Goal: Task Accomplishment & Management: Manage account settings

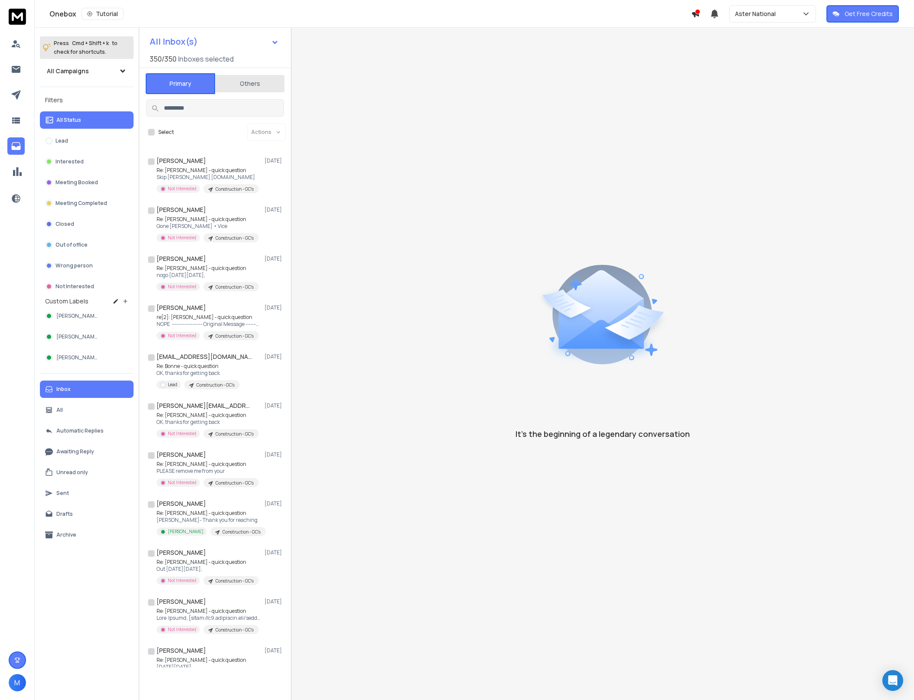
click at [284, 93] on button "Others" at bounding box center [249, 83] width 69 height 19
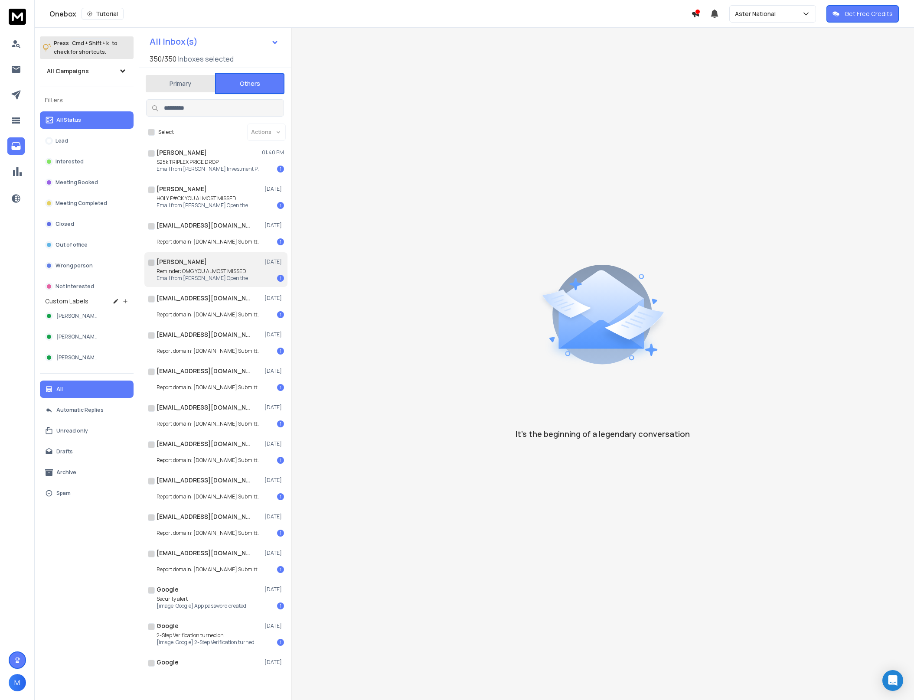
scroll to position [9, 0]
click at [248, 208] on p "Email from [PERSON_NAME] Open the" at bounding box center [201, 204] width 91 height 7
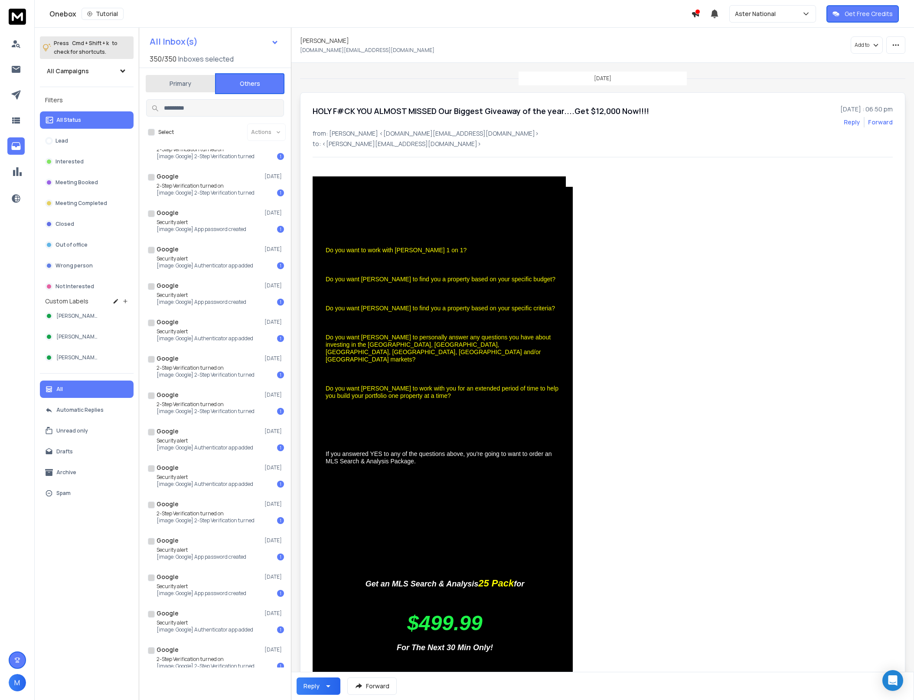
scroll to position [1261, 0]
click at [246, 114] on p "Security alert" at bounding box center [201, 110] width 90 height 7
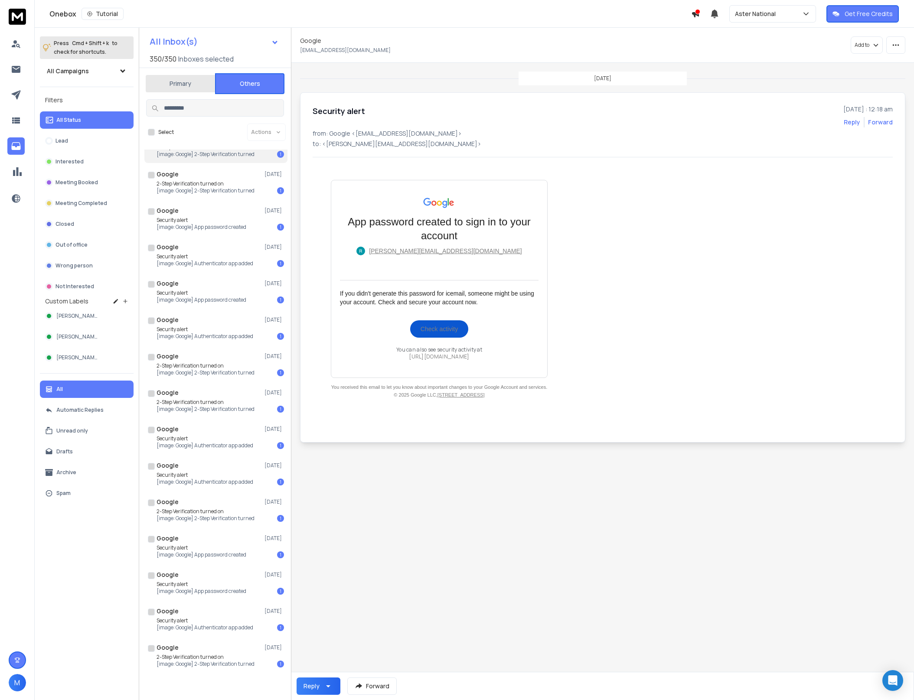
click at [252, 151] on p "2-Step Verification turned on" at bounding box center [205, 147] width 98 height 7
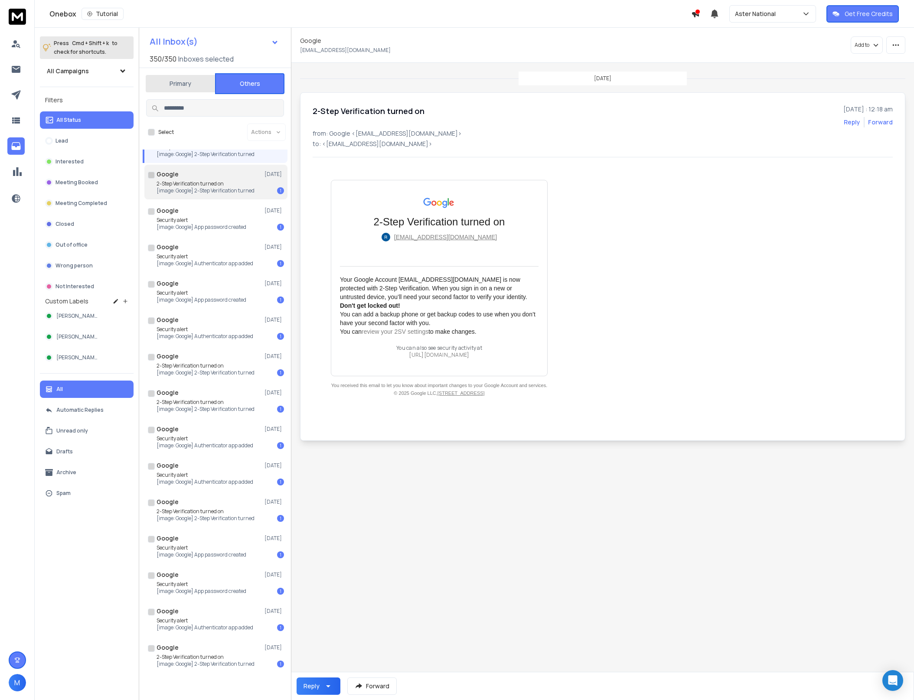
click at [242, 194] on p "[image: Google] 2-Step Verification turned" at bounding box center [205, 190] width 98 height 7
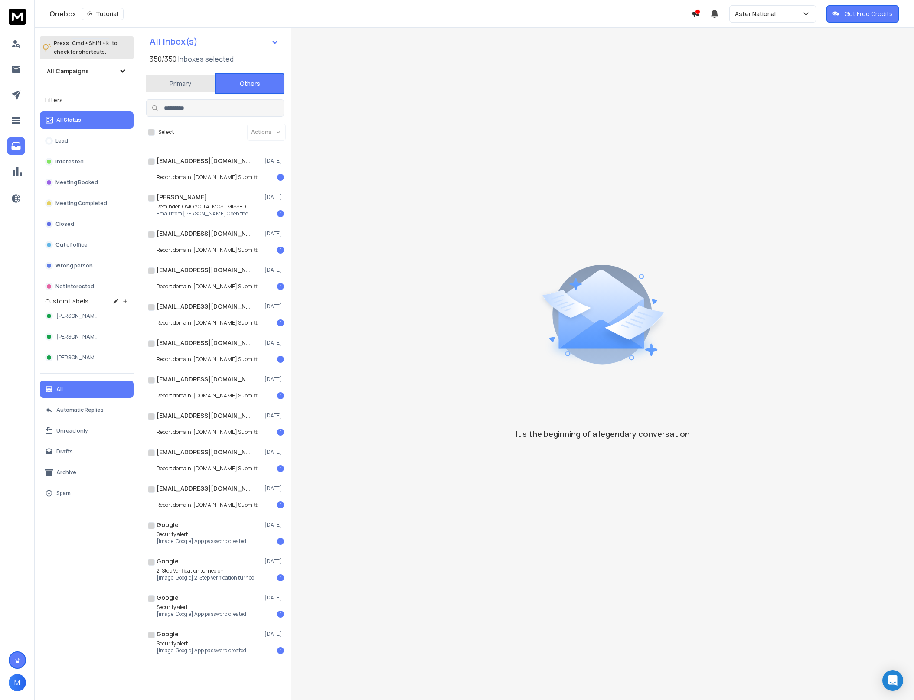
scroll to position [0, 0]
click at [173, 179] on button "SELECT THIS PAGE" at bounding box center [171, 176] width 7 height 7
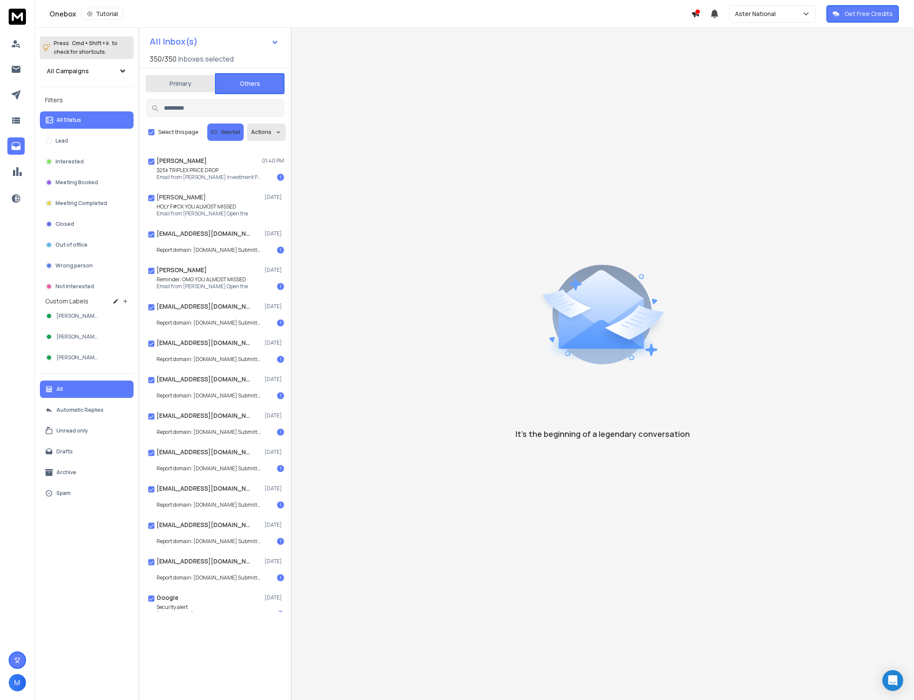
click at [271, 136] on p "Actions" at bounding box center [261, 132] width 20 height 7
click at [298, 177] on div "Delete email" at bounding box center [284, 173] width 48 height 9
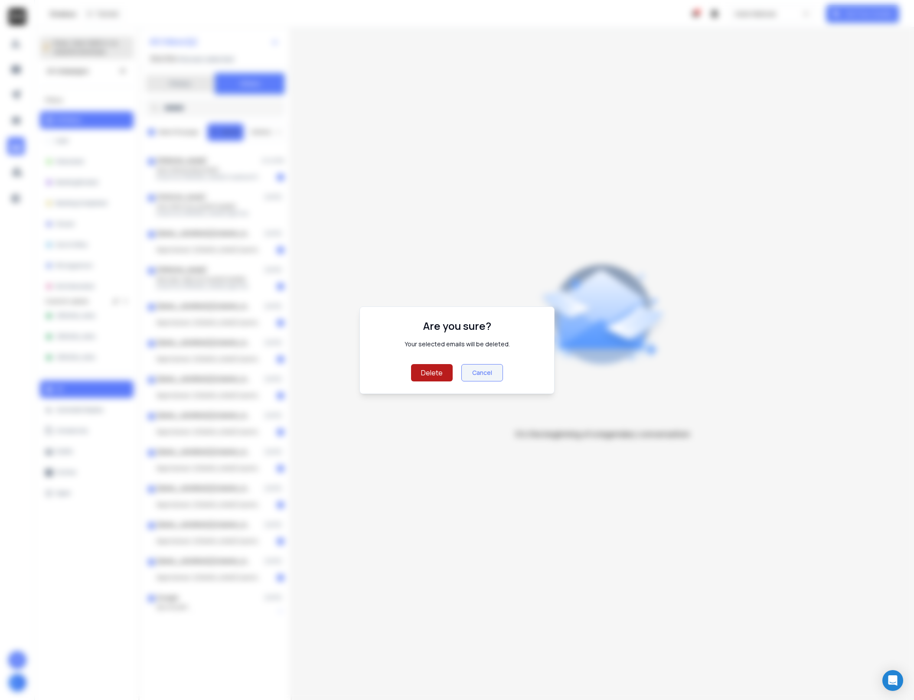
click at [437, 379] on button "Delete" at bounding box center [432, 372] width 42 height 17
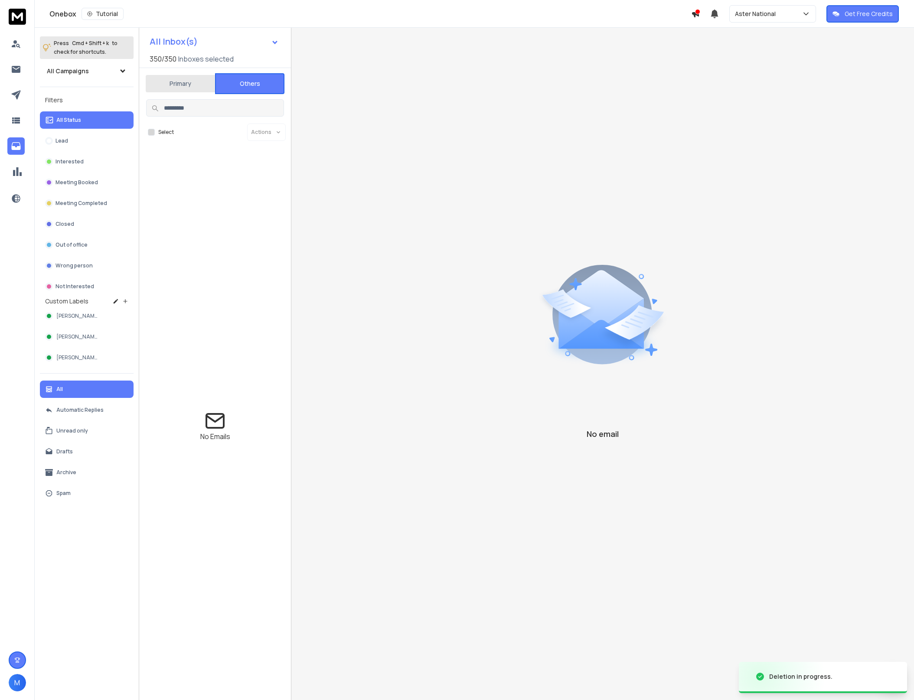
click at [195, 93] on button "Primary" at bounding box center [180, 83] width 69 height 19
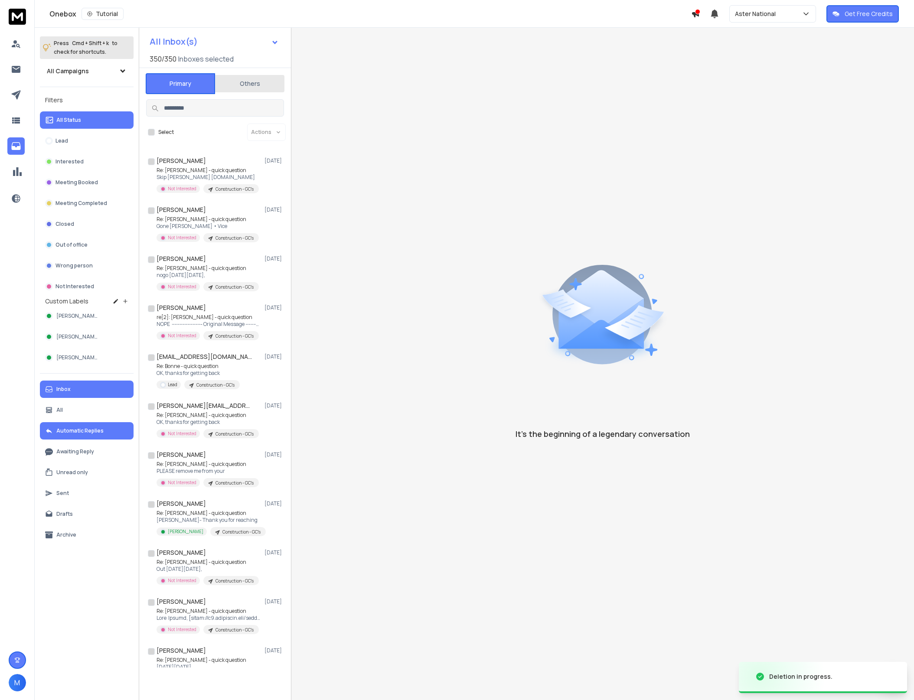
click at [104, 434] on p "Automatic Replies" at bounding box center [79, 430] width 47 height 7
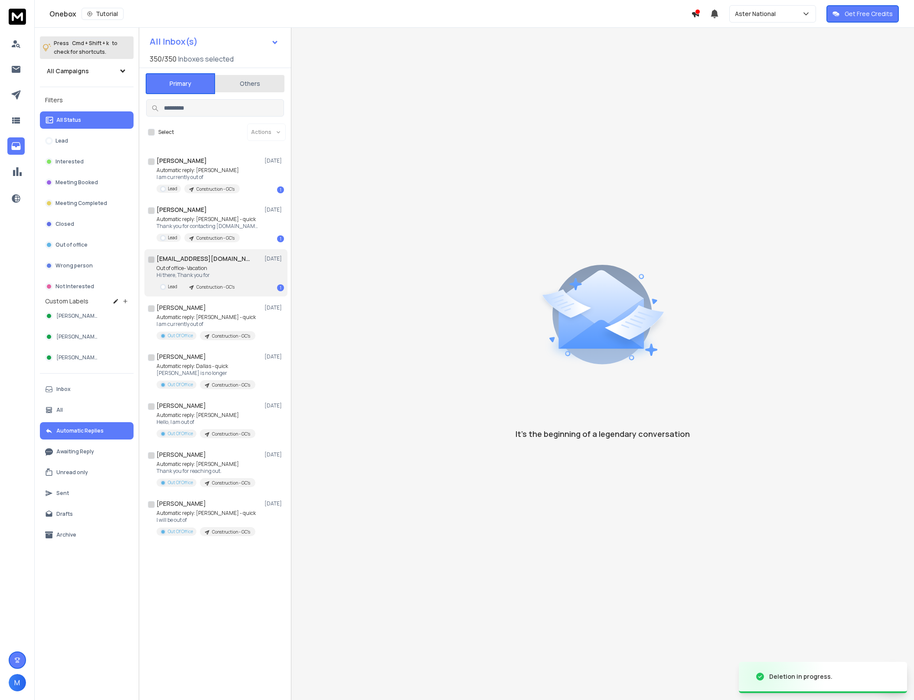
click at [240, 279] on p "Hi there, Thank you for" at bounding box center [197, 275] width 83 height 7
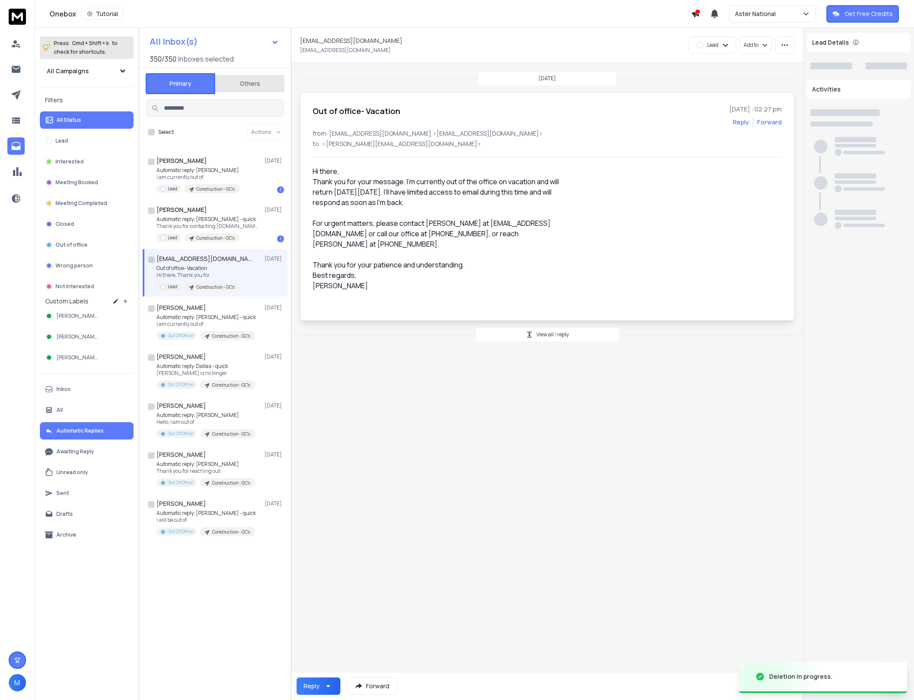
scroll to position [7, 0]
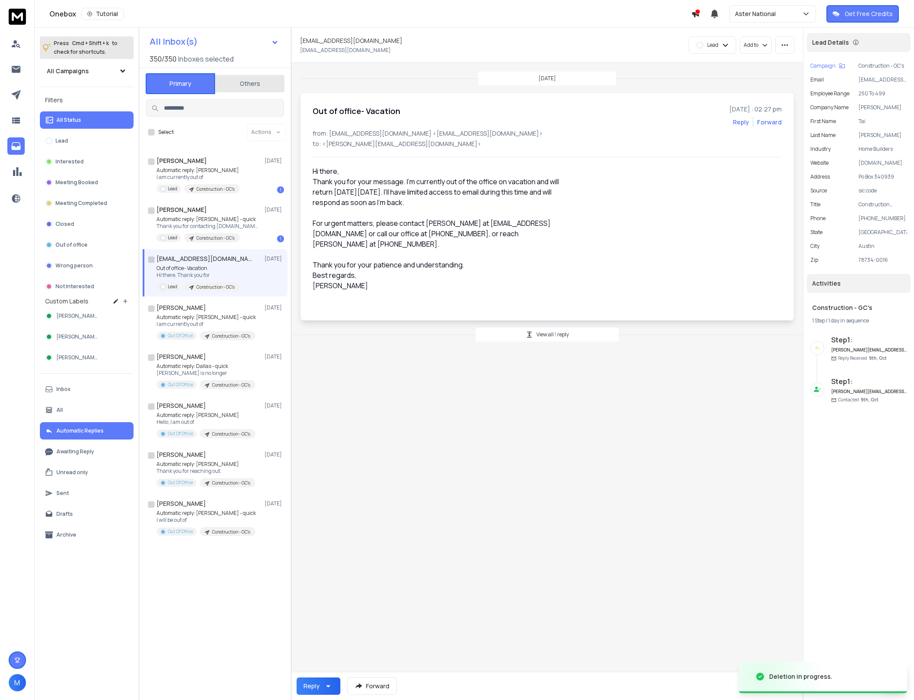
click at [722, 47] on icon at bounding box center [725, 45] width 7 height 7
click at [694, 145] on p "Out of office" at bounding box center [691, 141] width 36 height 9
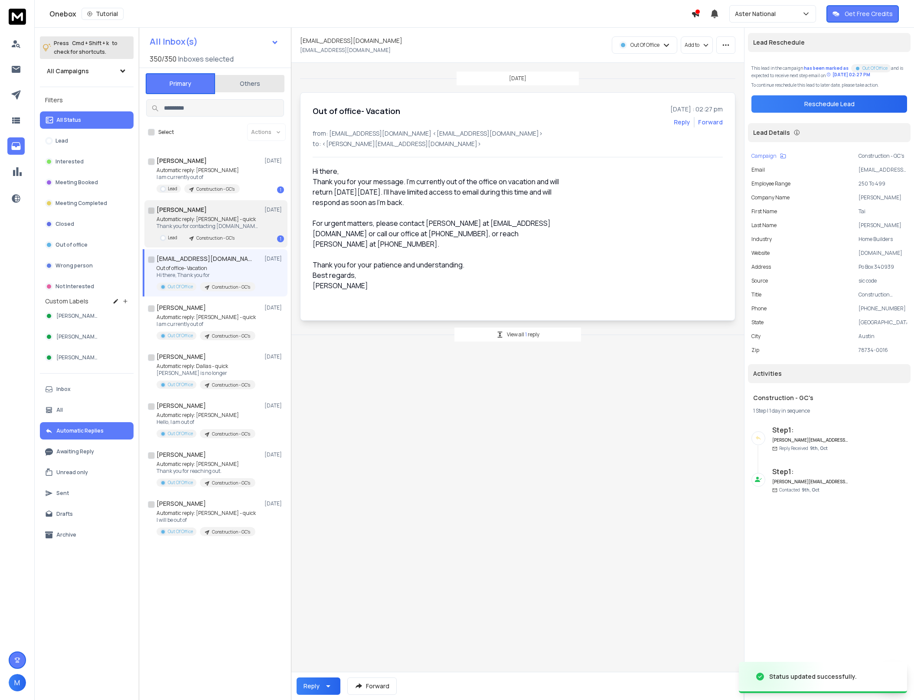
click at [280, 237] on div "[PERSON_NAME] [DATE] Automatic reply: [PERSON_NAME] - quick Thank you for conta…" at bounding box center [219, 223] width 127 height 37
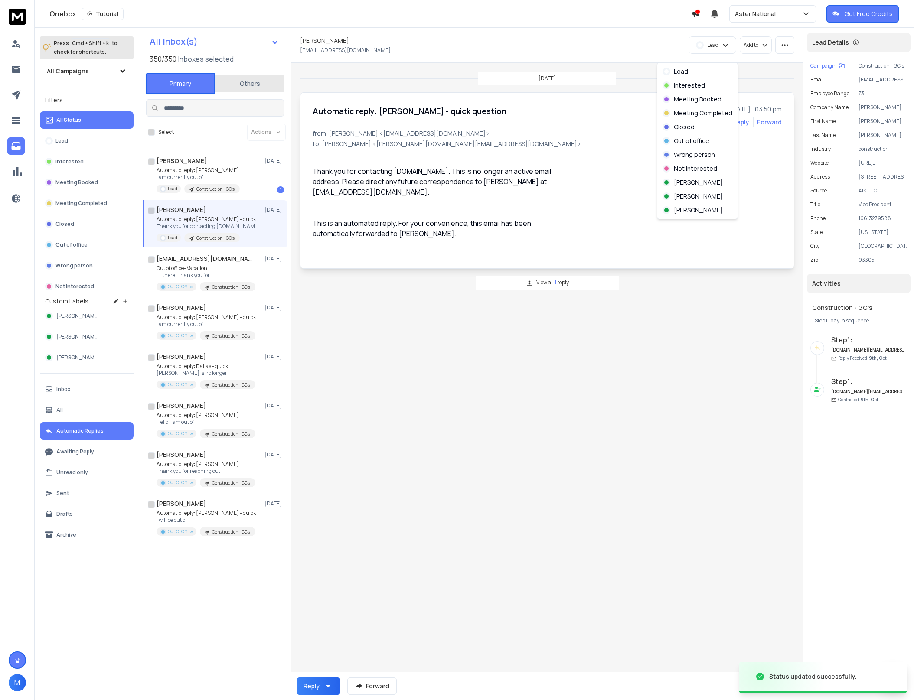
click at [722, 47] on icon at bounding box center [724, 45] width 5 height 3
click at [713, 159] on p "Wrong person" at bounding box center [693, 154] width 41 height 9
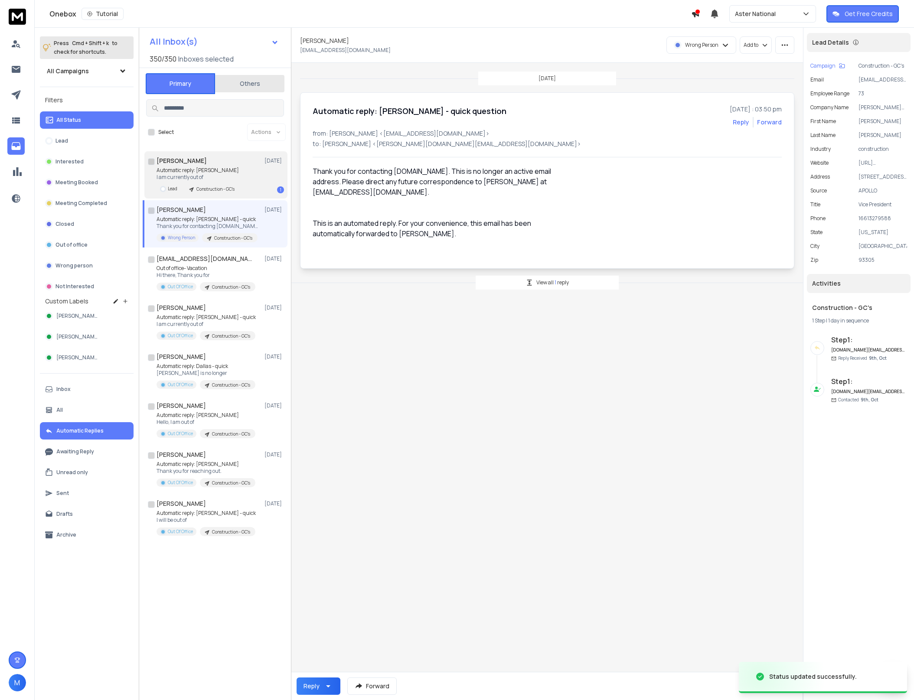
click at [240, 174] on p "Automatic reply: [PERSON_NAME]" at bounding box center [197, 170] width 83 height 7
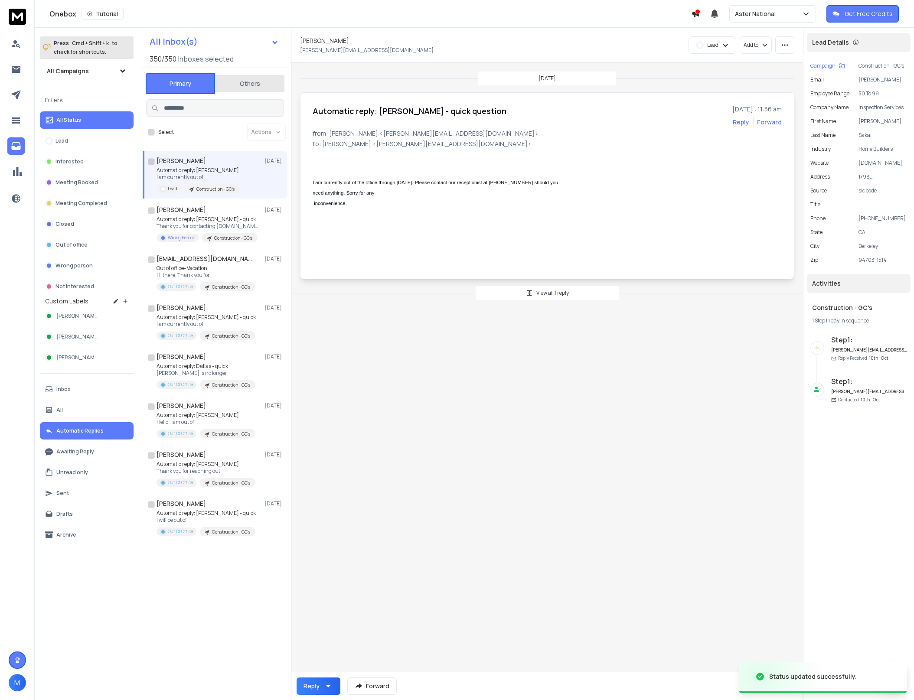
click at [692, 53] on div "Lead" at bounding box center [712, 45] width 47 height 16
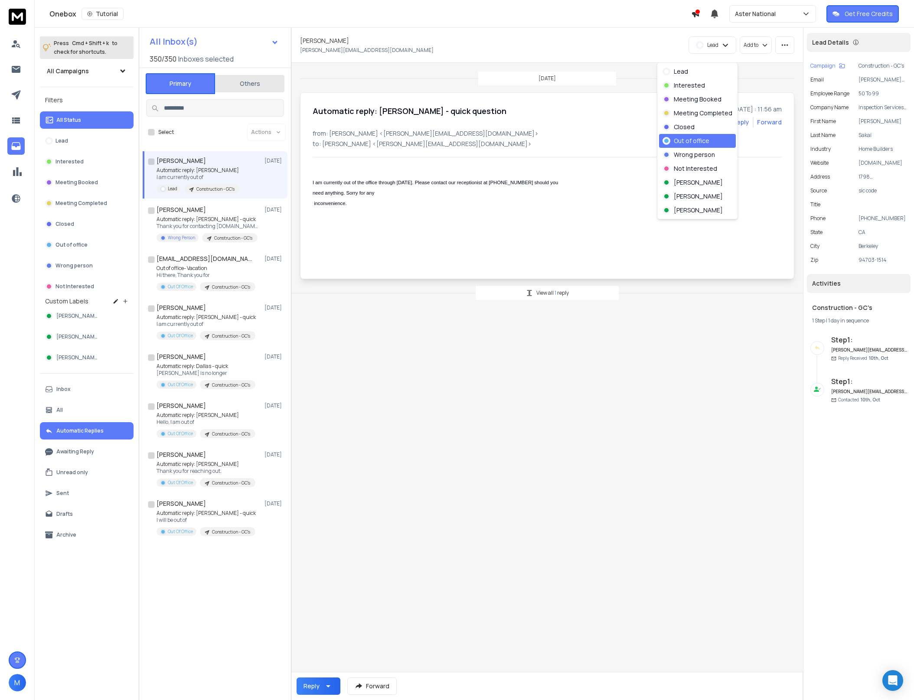
click at [704, 145] on p "Out of office" at bounding box center [691, 141] width 36 height 9
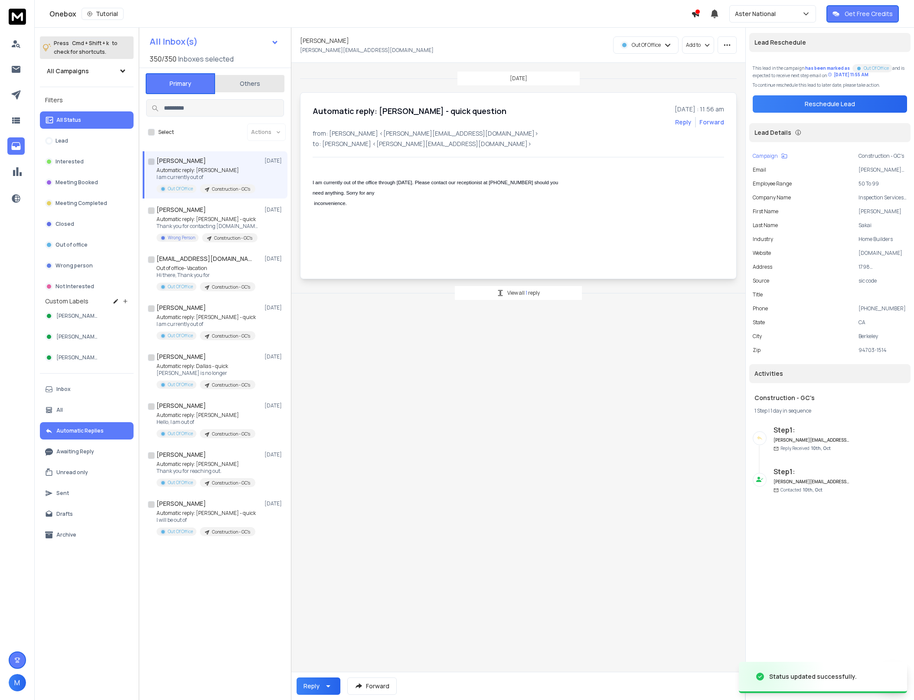
click at [269, 93] on button "Others" at bounding box center [249, 83] width 69 height 19
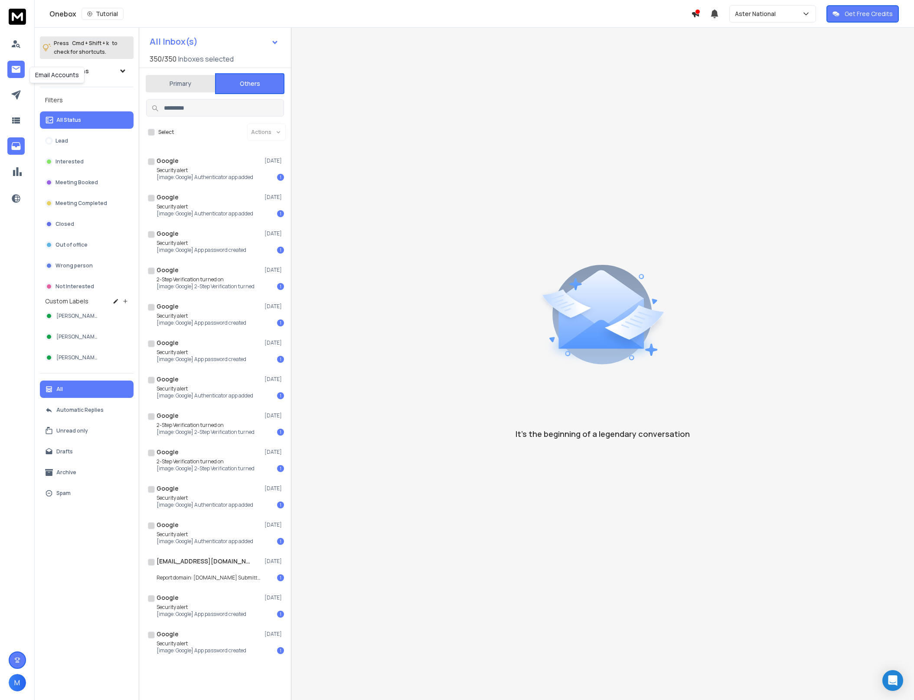
click at [15, 69] on link at bounding box center [15, 69] width 17 height 17
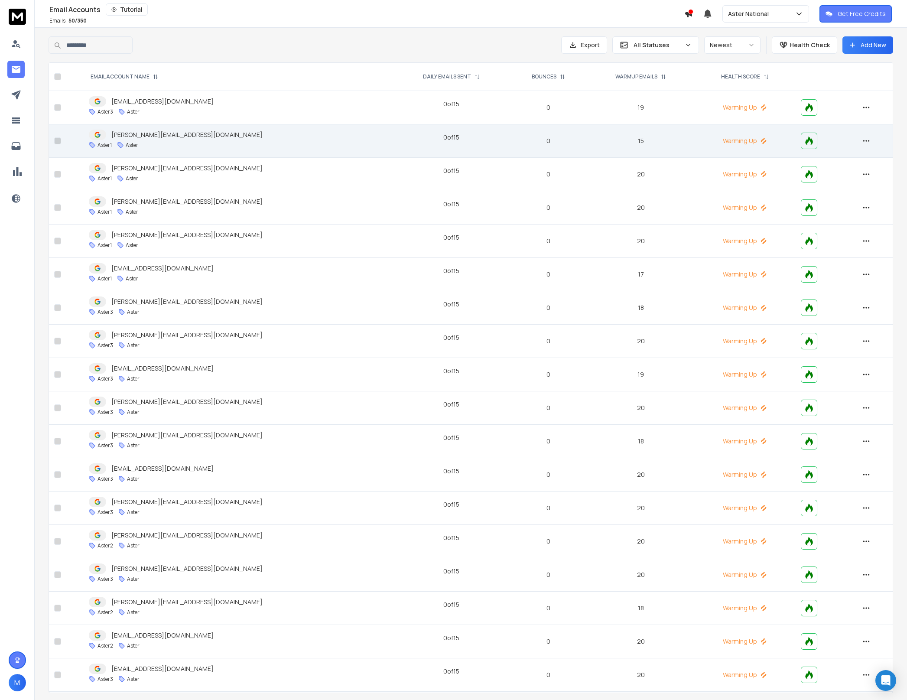
click at [206, 149] on div "Aster1 Aster" at bounding box center [238, 145] width 299 height 7
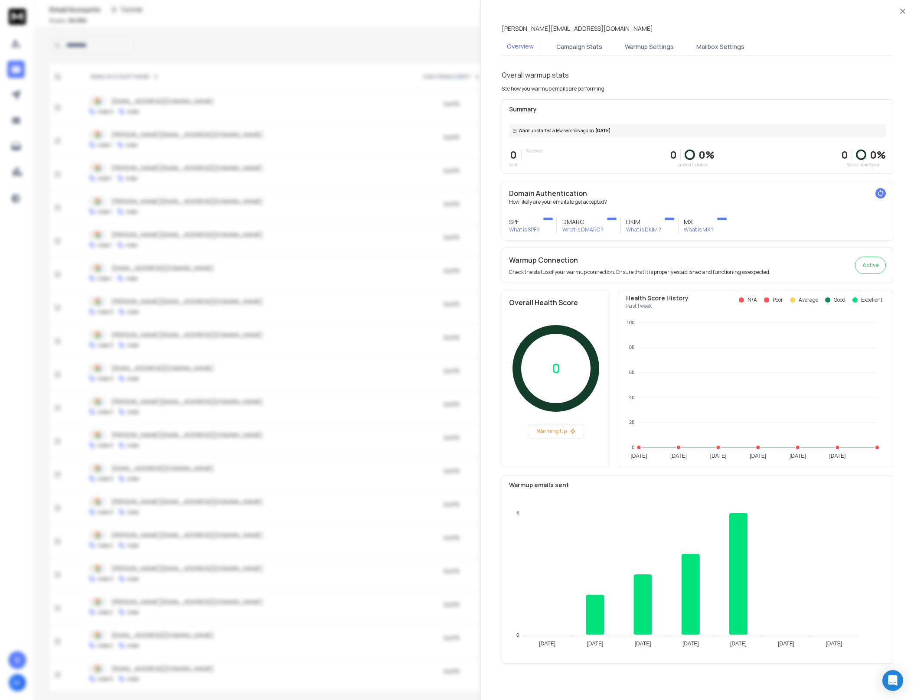
click at [194, 50] on div at bounding box center [457, 350] width 914 height 700
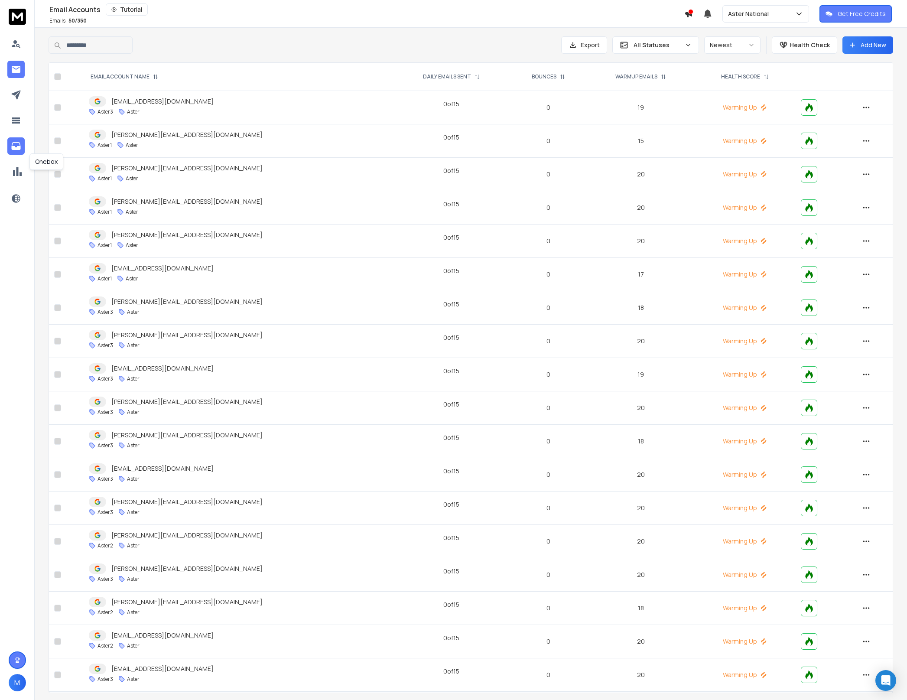
click at [25, 155] on link at bounding box center [15, 145] width 17 height 17
